Goal: Task Accomplishment & Management: Use online tool/utility

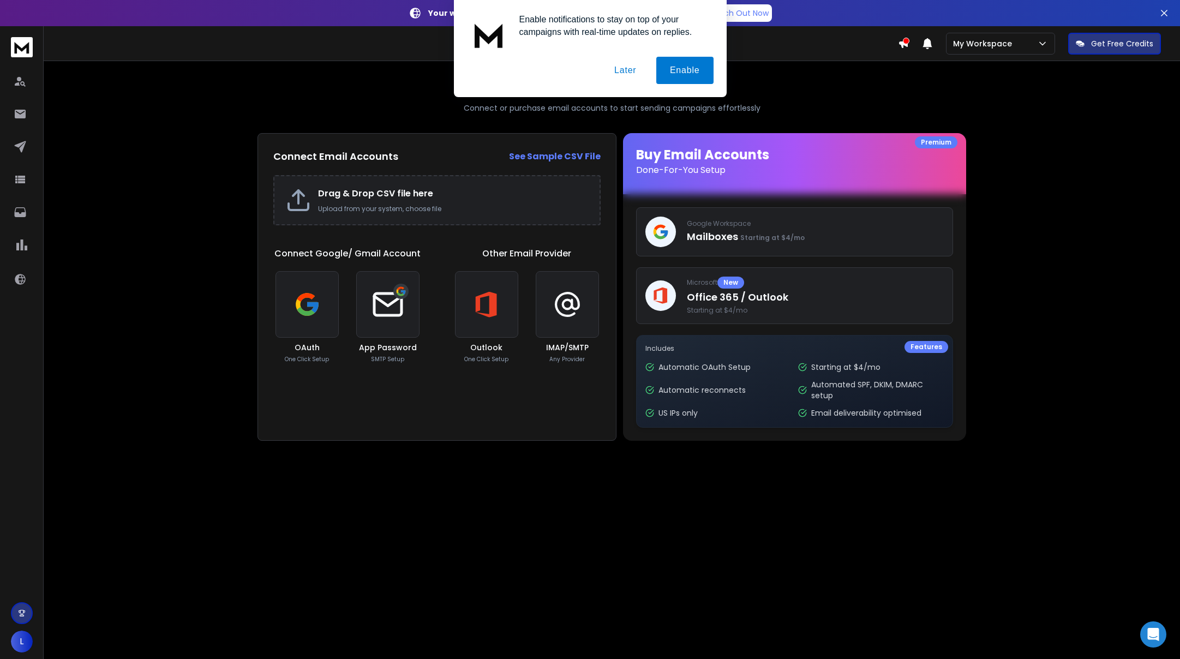
drag, startPoint x: 618, startPoint y: 74, endPoint x: 598, endPoint y: 76, distance: 20.4
click at [618, 74] on button "Later" at bounding box center [625, 70] width 49 height 27
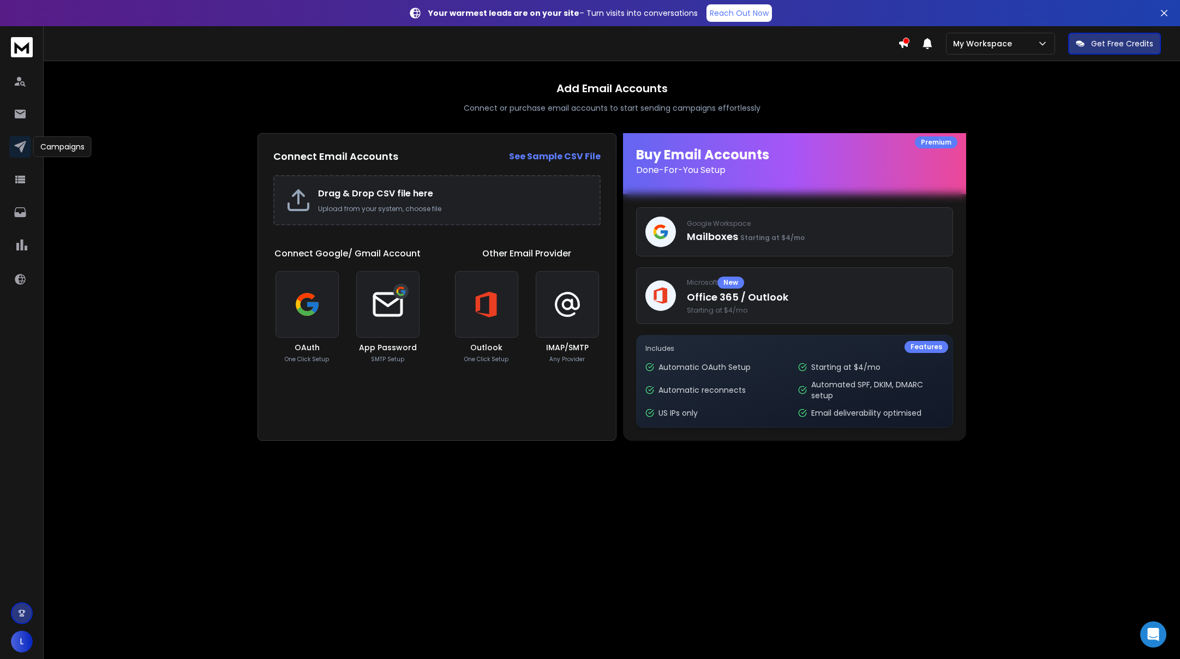
click at [19, 148] on icon at bounding box center [20, 146] width 13 height 13
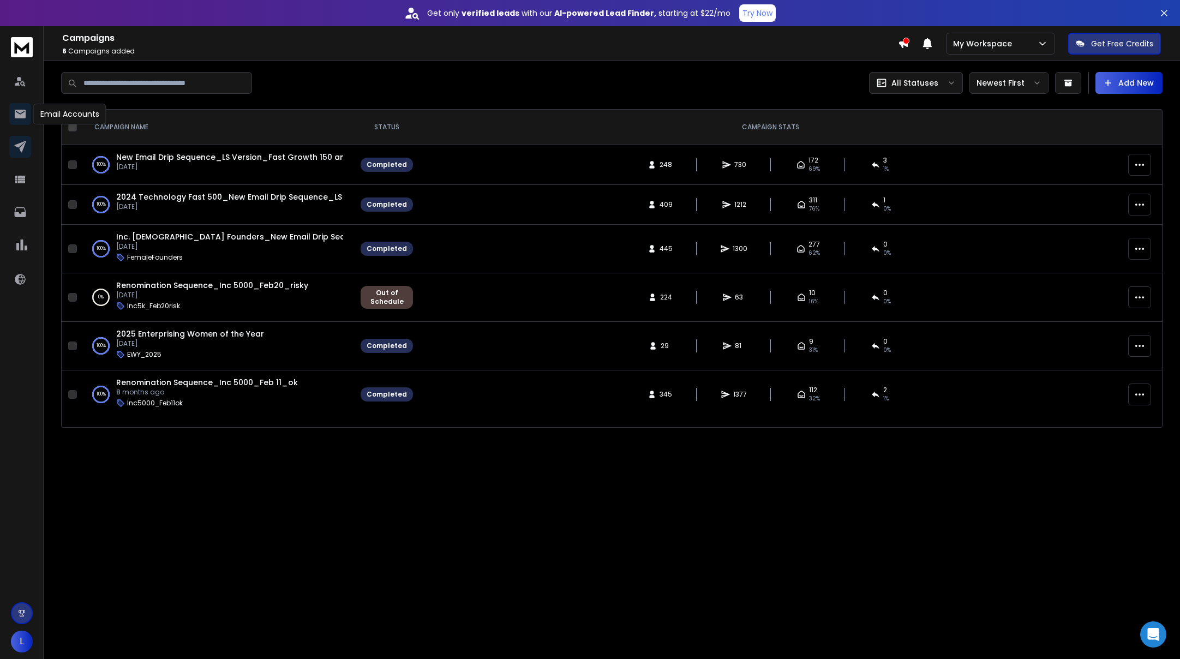
click at [27, 118] on link at bounding box center [20, 114] width 22 height 22
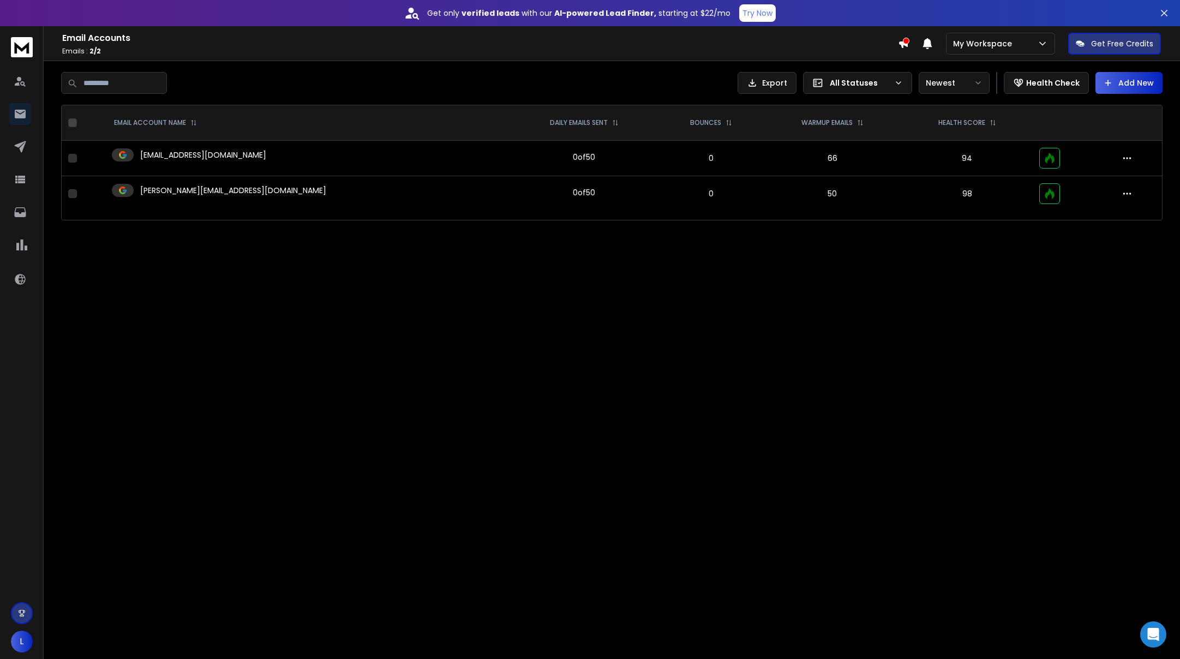
click at [1111, 87] on button "Add New" at bounding box center [1129, 83] width 67 height 22
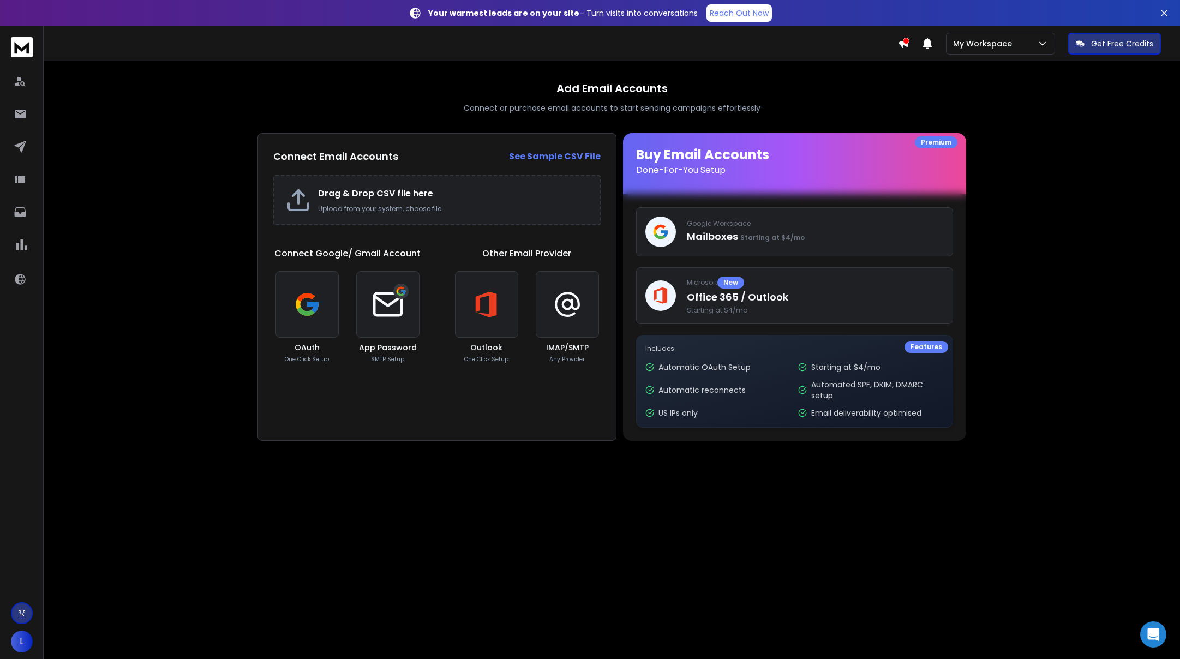
click at [582, 303] on div at bounding box center [567, 304] width 63 height 67
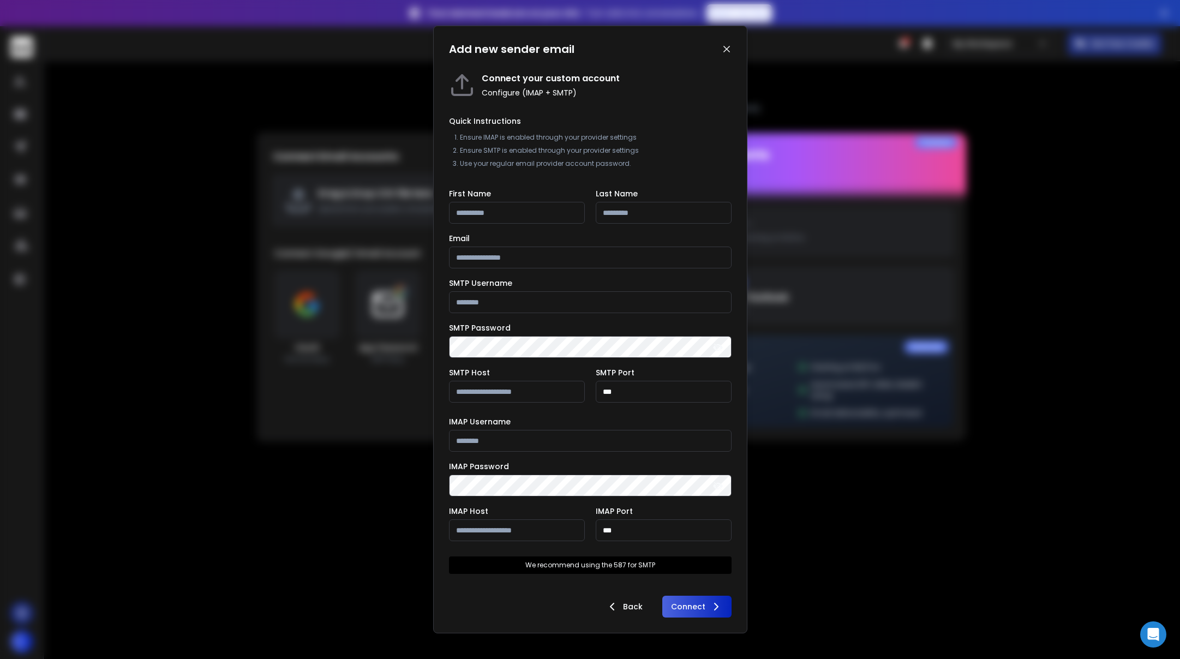
click at [726, 43] on div "Add new sender email" at bounding box center [590, 48] width 283 height 15
click at [725, 53] on div "Add new sender email" at bounding box center [590, 48] width 283 height 15
click at [726, 51] on icon at bounding box center [727, 49] width 10 height 10
